Goal: Task Accomplishment & Management: Use online tool/utility

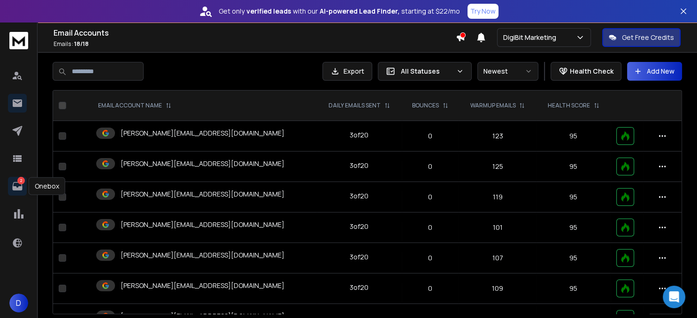
click at [16, 187] on icon at bounding box center [17, 186] width 10 height 8
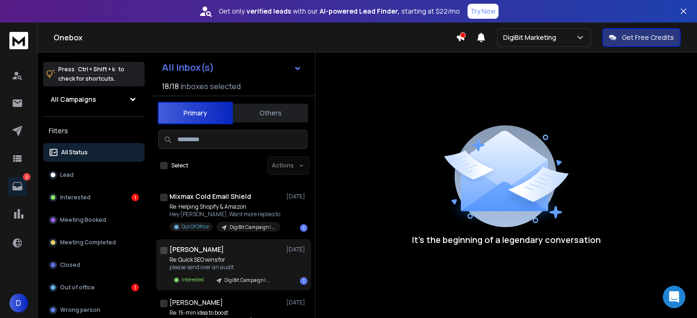
click at [198, 262] on p "Re: Quick SEO wins for" at bounding box center [222, 260] width 106 height 8
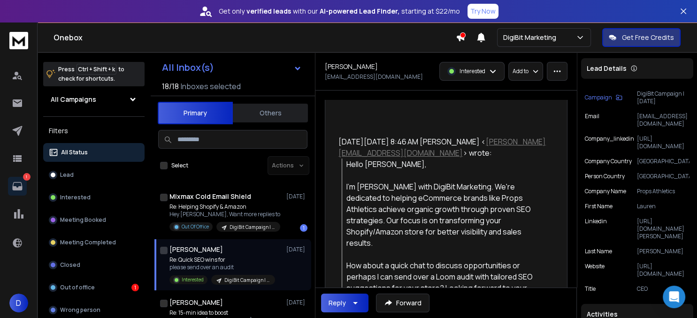
scroll to position [243, 0]
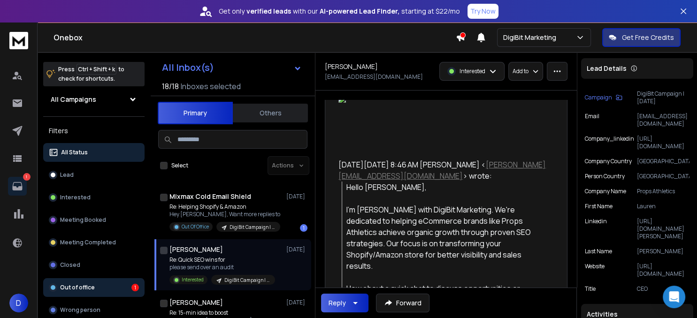
click at [106, 281] on button "Out of office 1" at bounding box center [93, 287] width 101 height 19
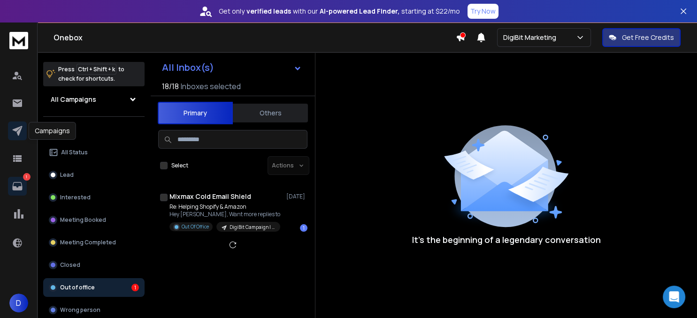
click at [23, 135] on link at bounding box center [17, 130] width 19 height 19
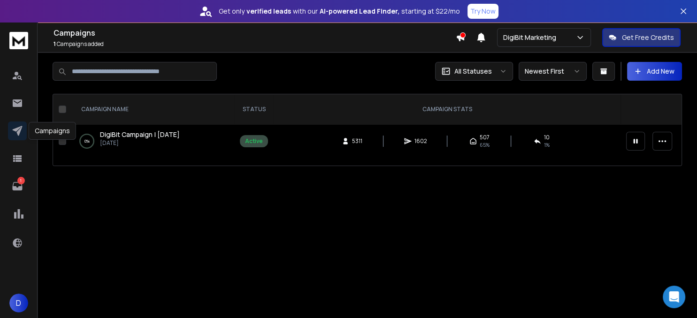
click at [334, 233] on div "Campaigns 1 Campaigns Added All Statuses Newest First Add New CAMPAIGN NAME STA…" at bounding box center [367, 221] width 629 height 318
click at [180, 131] on span "DigiBit Campaign | [DATE]" at bounding box center [140, 134] width 80 height 9
click at [19, 186] on icon at bounding box center [17, 186] width 10 height 8
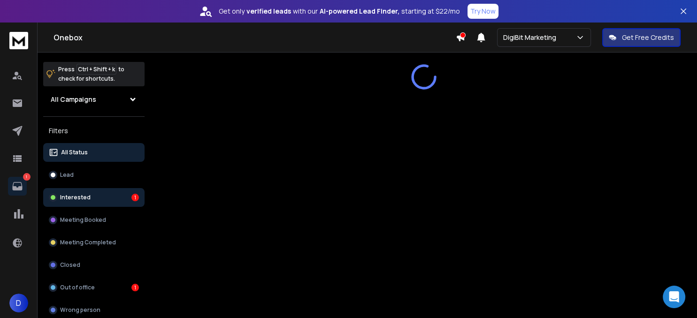
click at [95, 199] on button "Interested 1" at bounding box center [93, 197] width 101 height 19
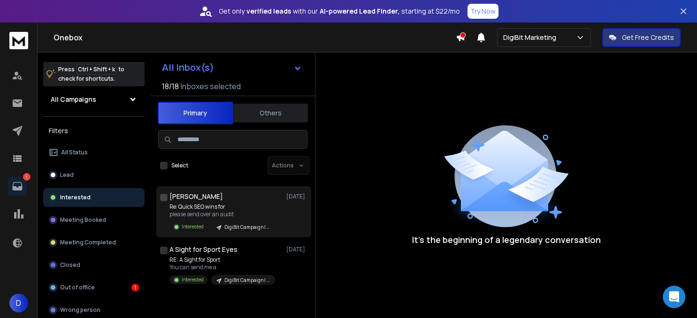
click at [213, 200] on div "[PERSON_NAME] [DATE]" at bounding box center [238, 196] width 138 height 9
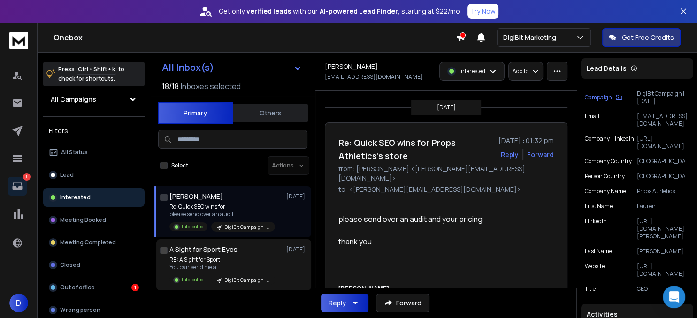
click at [201, 259] on p "RE: A Sight for Sport" at bounding box center [222, 260] width 106 height 8
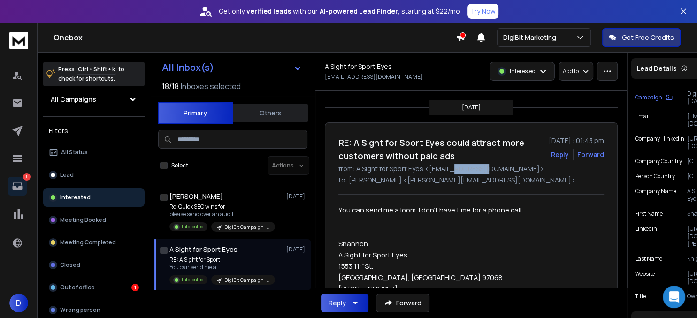
drag, startPoint x: 453, startPoint y: 170, endPoint x: 482, endPoint y: 170, distance: 29.1
click at [482, 170] on p "from: A Sight for Sport Eyes <[EMAIL_ADDRESS][DOMAIN_NAME]>" at bounding box center [471, 168] width 266 height 9
click at [461, 174] on div "RE: A Sight for Sport Eyes could attract more customers without paid ads [DATE]…" at bounding box center [471, 160] width 266 height 49
drag, startPoint x: 451, startPoint y: 171, endPoint x: 496, endPoint y: 170, distance: 44.6
click at [496, 170] on p "from: A Sight for Sport Eyes <[EMAIL_ADDRESS][DOMAIN_NAME]>" at bounding box center [471, 168] width 266 height 9
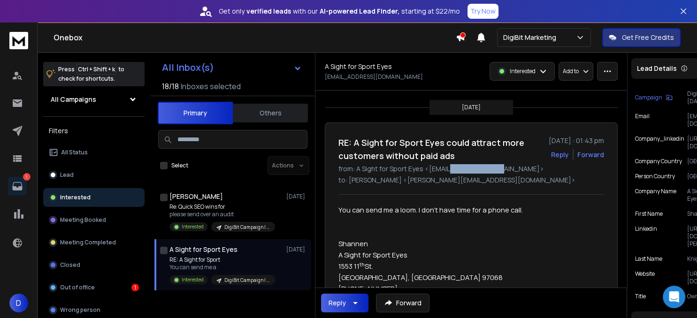
copy p "[DOMAIN_NAME]"
click at [528, 213] on p "You can send me a loom. I don’t have time for a phone call." at bounding box center [467, 209] width 258 height 11
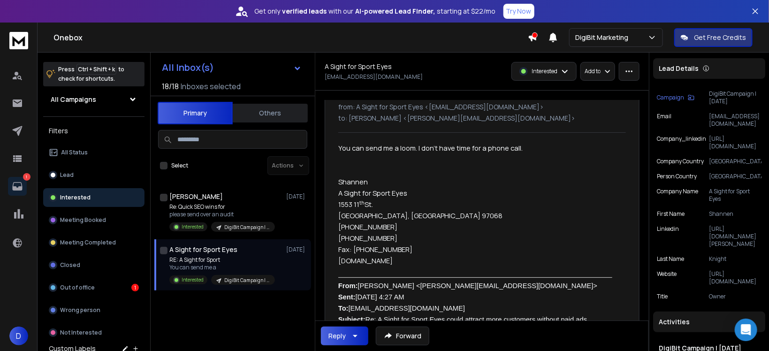
scroll to position [63, 0]
click at [625, 73] on icon "button" at bounding box center [629, 71] width 8 height 8
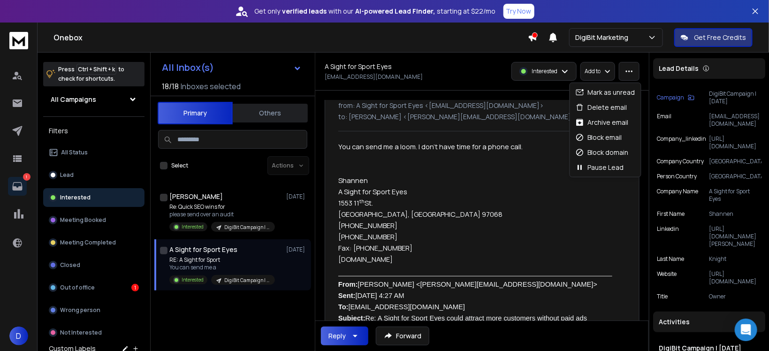
click at [449, 186] on p "A Sight for Sport Eyes" at bounding box center [475, 191] width 274 height 11
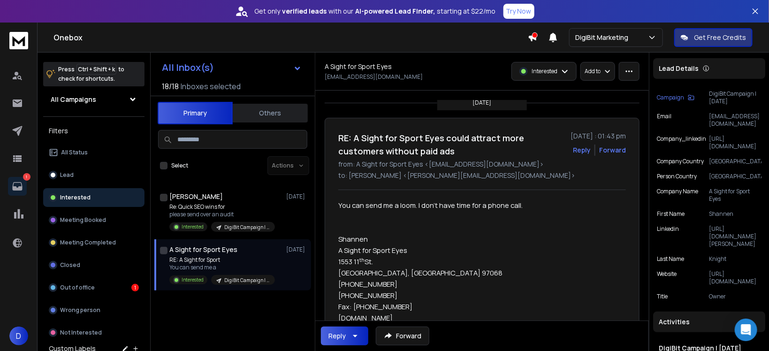
scroll to position [4, 0]
drag, startPoint x: 451, startPoint y: 162, endPoint x: 497, endPoint y: 162, distance: 46.0
click at [497, 162] on p "from: A Sight for Sport Eyes <[EMAIL_ADDRESS][DOMAIN_NAME]>" at bounding box center [482, 164] width 288 height 9
copy p "[DOMAIN_NAME]"
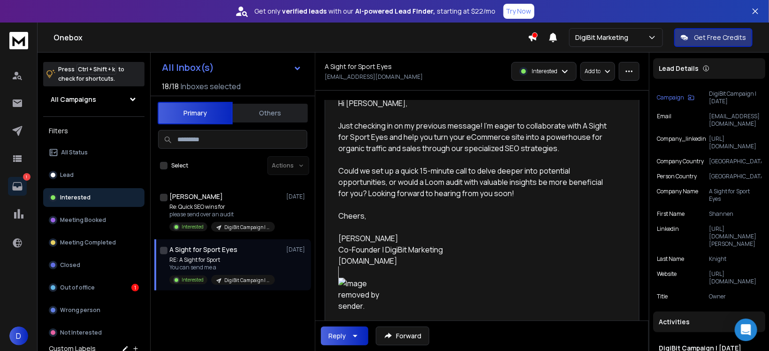
scroll to position [302, 0]
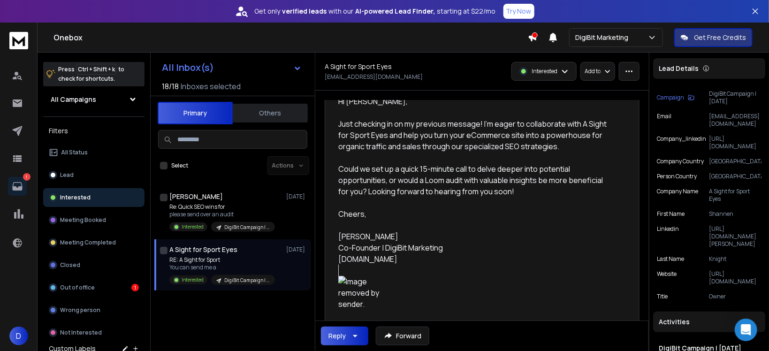
click at [227, 256] on div "A Sight for Sport Eyes [DATE] RE: A Sight for Sport You can send me a Intereste…" at bounding box center [238, 265] width 138 height 40
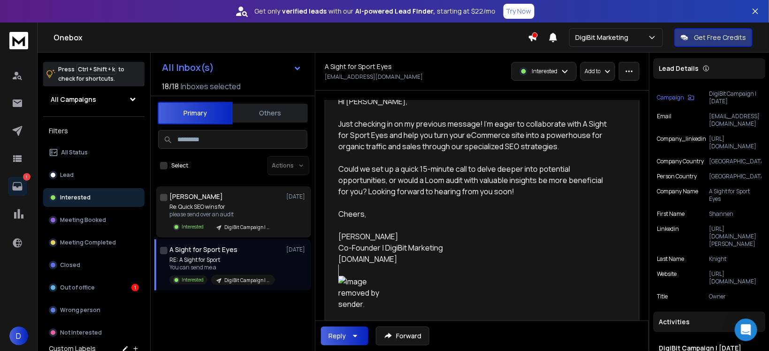
click at [222, 203] on div "[PERSON_NAME] [DATE] Re: Quick SEO wins for please send over an audit Intereste…" at bounding box center [238, 212] width 138 height 40
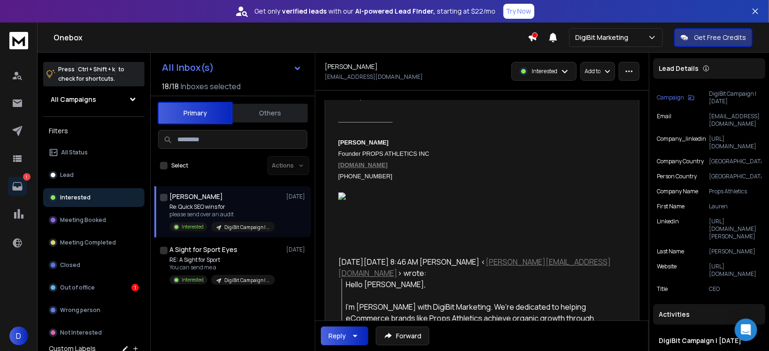
scroll to position [0, 0]
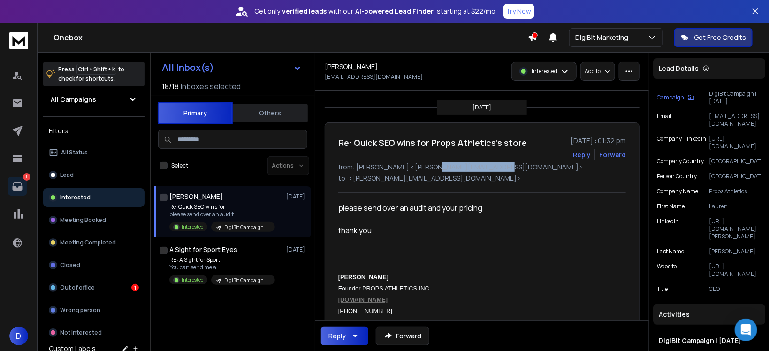
drag, startPoint x: 428, startPoint y: 167, endPoint x: 484, endPoint y: 167, distance: 55.8
click at [484, 167] on p "from: [PERSON_NAME] <[PERSON_NAME][EMAIL_ADDRESS][DOMAIN_NAME]>" at bounding box center [482, 166] width 288 height 9
copy p "[DOMAIN_NAME]"
click at [403, 213] on div at bounding box center [475, 218] width 274 height 11
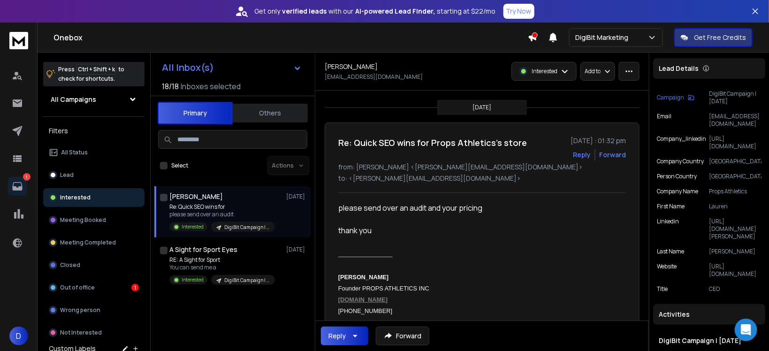
click at [403, 213] on div at bounding box center [475, 218] width 274 height 11
click at [411, 212] on div "please send over an audit and your pricing" at bounding box center [475, 207] width 274 height 11
click at [441, 167] on p "from: [PERSON_NAME] <[PERSON_NAME][EMAIL_ADDRESS][DOMAIN_NAME]>" at bounding box center [482, 166] width 288 height 9
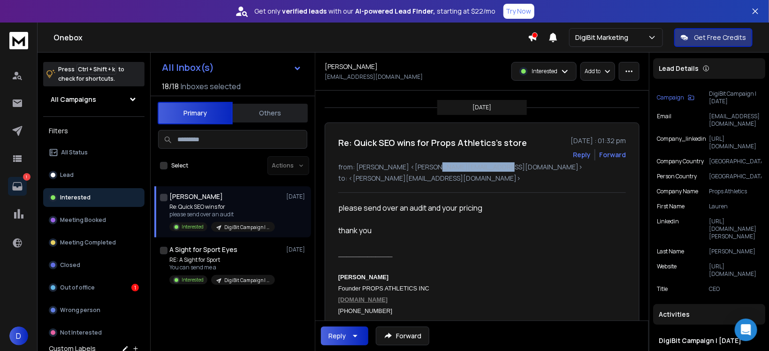
drag, startPoint x: 427, startPoint y: 166, endPoint x: 483, endPoint y: 165, distance: 55.4
click at [483, 165] on p "from: [PERSON_NAME] <[PERSON_NAME][EMAIL_ADDRESS][DOMAIN_NAME]>" at bounding box center [482, 166] width 288 height 9
click at [514, 208] on div "please send over an audit and your pricing" at bounding box center [475, 207] width 274 height 11
click at [390, 112] on div "[DATE]" at bounding box center [482, 107] width 315 height 15
click at [438, 167] on p "from: [PERSON_NAME] <[PERSON_NAME][EMAIL_ADDRESS][DOMAIN_NAME]>" at bounding box center [482, 166] width 288 height 9
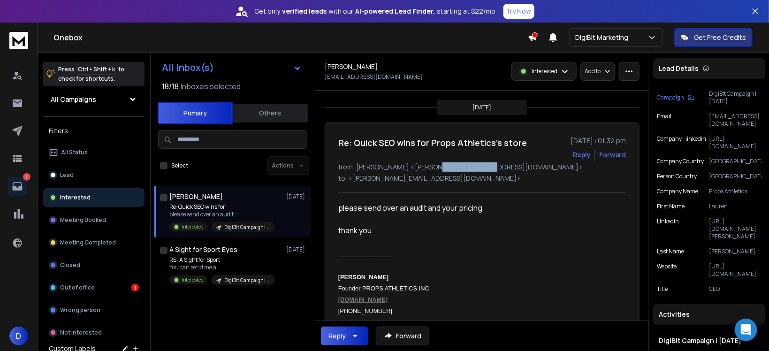
click at [438, 167] on p "from: [PERSON_NAME] <[PERSON_NAME][EMAIL_ADDRESS][DOMAIN_NAME]>" at bounding box center [482, 166] width 288 height 9
click at [478, 165] on p "from: [PERSON_NAME] <[PERSON_NAME][EMAIL_ADDRESS][DOMAIN_NAME]>" at bounding box center [482, 166] width 288 height 9
drag, startPoint x: 485, startPoint y: 167, endPoint x: 425, endPoint y: 169, distance: 59.6
click at [425, 169] on p "from: [PERSON_NAME] <[PERSON_NAME][EMAIL_ADDRESS][DOMAIN_NAME]>" at bounding box center [482, 166] width 288 height 9
copy p "[DOMAIN_NAME]"
